Goal: Navigation & Orientation: Find specific page/section

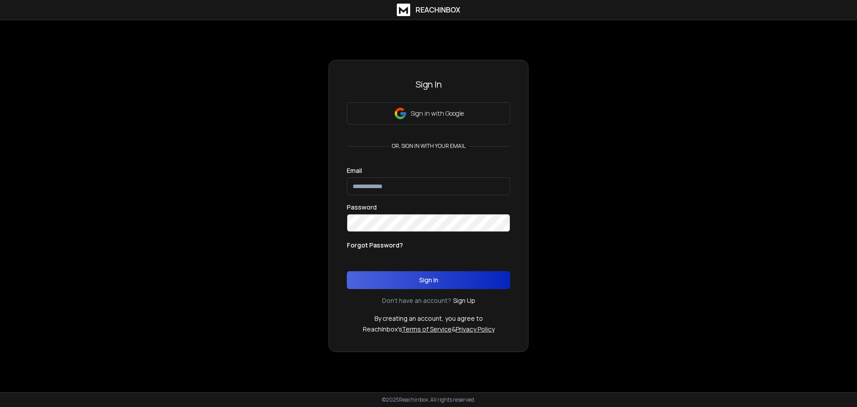
type input "**********"
click at [430, 279] on button "Sign In" at bounding box center [428, 280] width 163 height 18
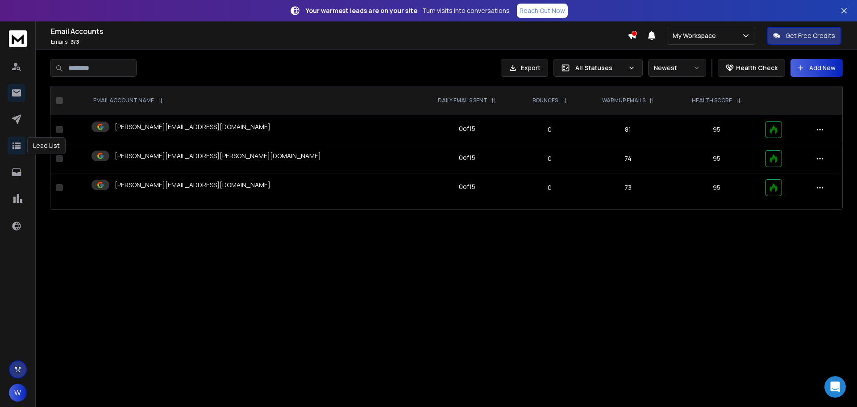
click at [16, 147] on icon at bounding box center [16, 145] width 8 height 6
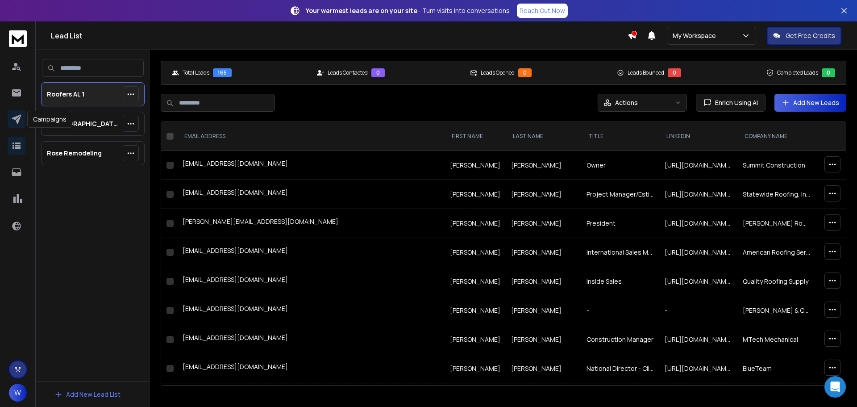
click at [17, 120] on icon at bounding box center [16, 118] width 9 height 9
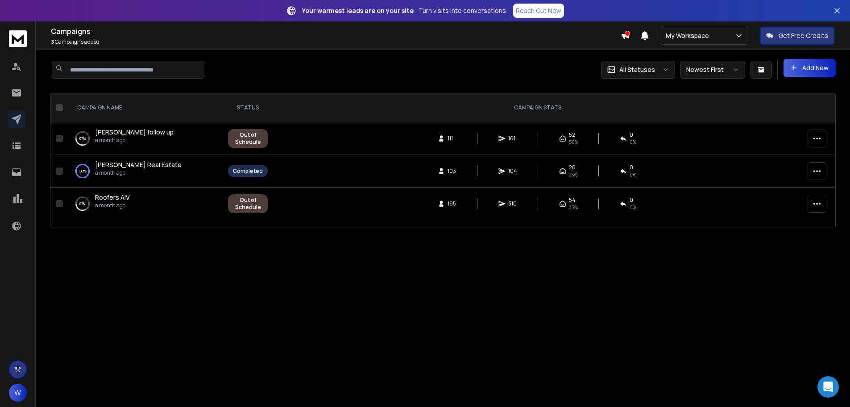
click at [818, 171] on icon "button" at bounding box center [817, 171] width 9 height 9
click at [626, 170] on icon at bounding box center [624, 171] width 8 height 8
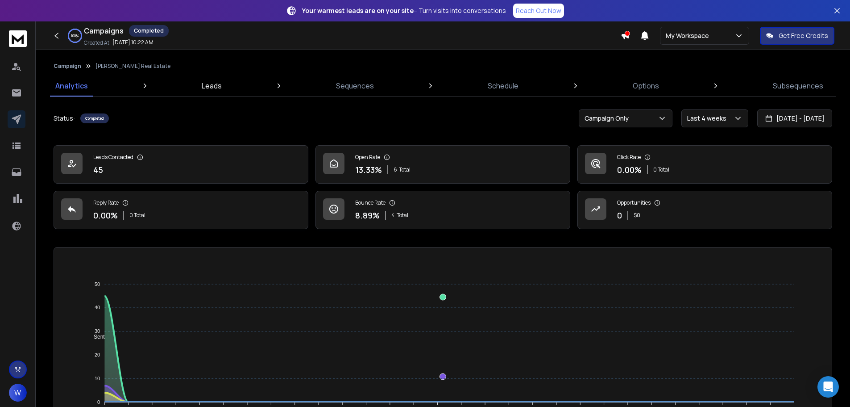
click at [214, 84] on p "Leads" at bounding box center [212, 85] width 20 height 11
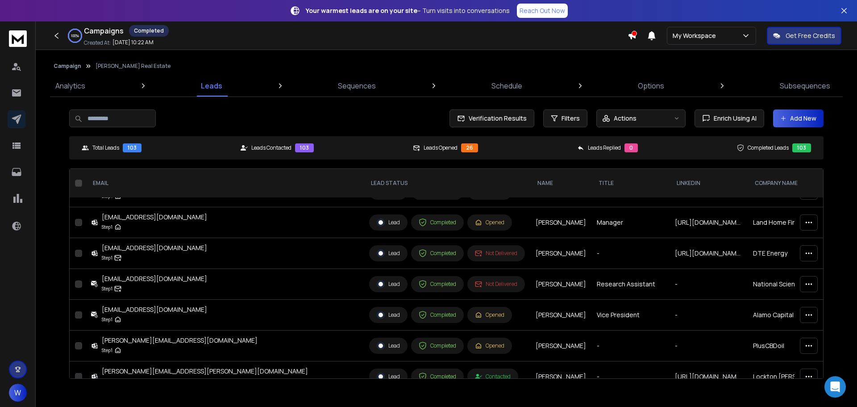
scroll to position [284, 0]
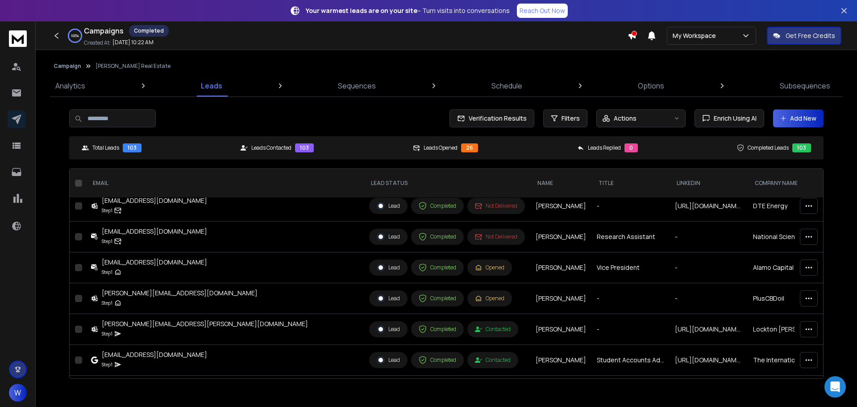
click at [805, 266] on icon "button" at bounding box center [809, 267] width 8 height 8
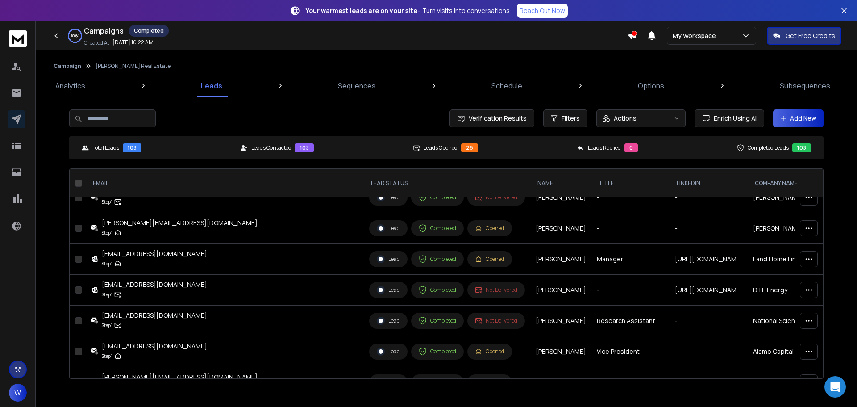
scroll to position [0, 0]
